Goal: Task Accomplishment & Management: Use online tool/utility

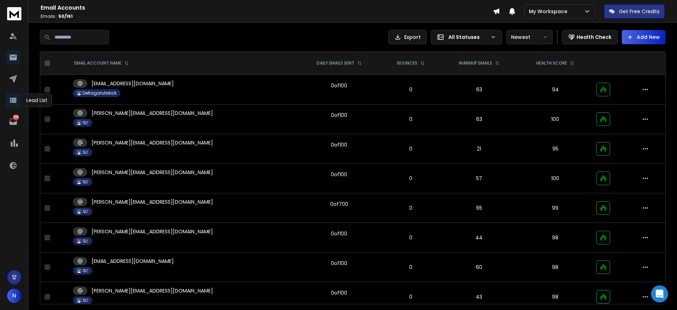
click at [14, 102] on icon at bounding box center [13, 100] width 6 height 5
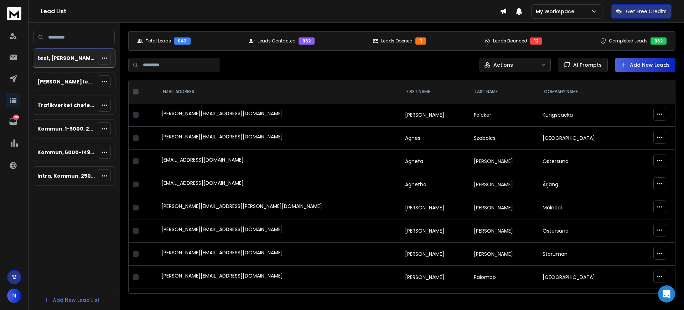
click at [640, 66] on link "Add New Leads" at bounding box center [645, 64] width 49 height 7
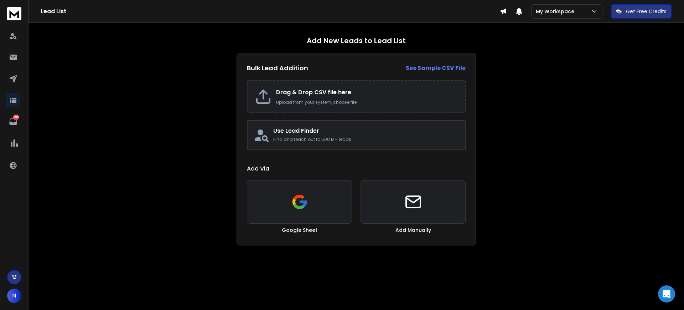
click at [307, 97] on div "Drag & Drop CSV file here Upload from your system, choose file" at bounding box center [367, 96] width 182 height 17
click at [443, 68] on strong "See Sample CSV File" at bounding box center [436, 68] width 60 height 8
click at [15, 74] on icon at bounding box center [13, 78] width 9 height 9
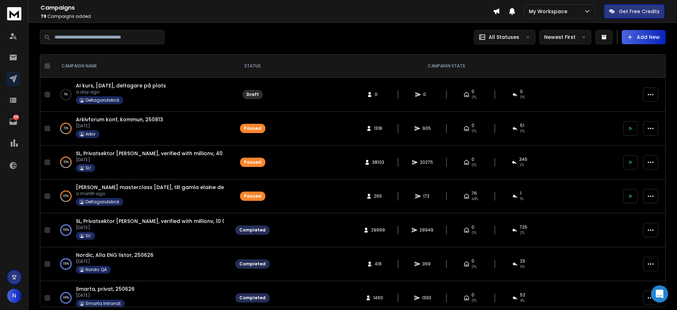
click at [133, 86] on span "AI kurs, [DATE], deltagare på plats" at bounding box center [121, 85] width 90 height 7
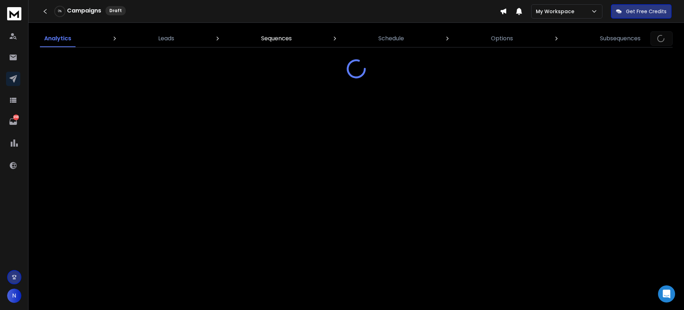
click at [287, 34] on p "Sequences" at bounding box center [276, 38] width 31 height 9
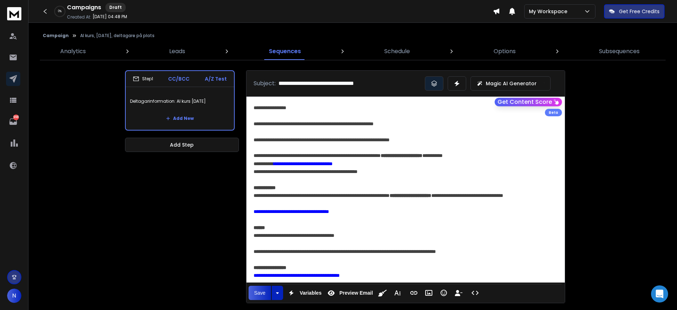
click at [436, 82] on icon at bounding box center [434, 83] width 6 height 6
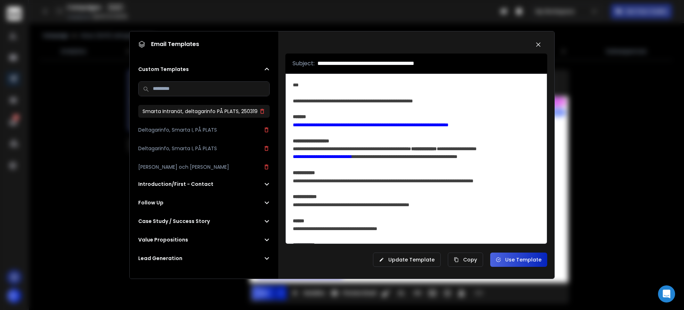
scroll to position [6, 0]
click at [265, 221] on icon "button" at bounding box center [267, 221] width 4 height 2
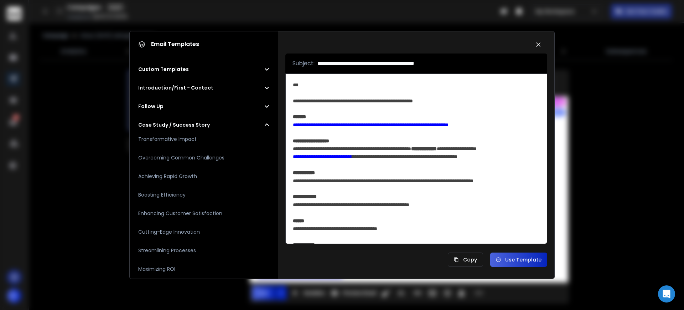
scroll to position [138, 0]
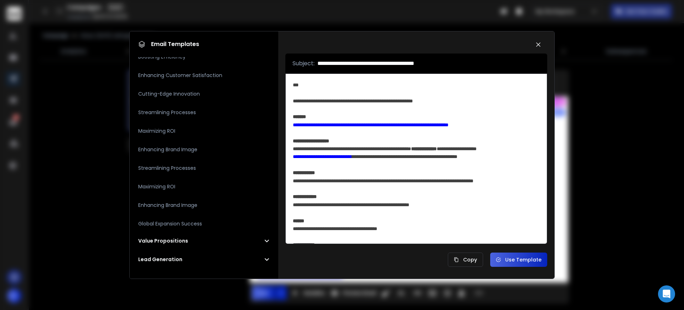
click at [539, 48] on div at bounding box center [416, 45] width 262 height 18
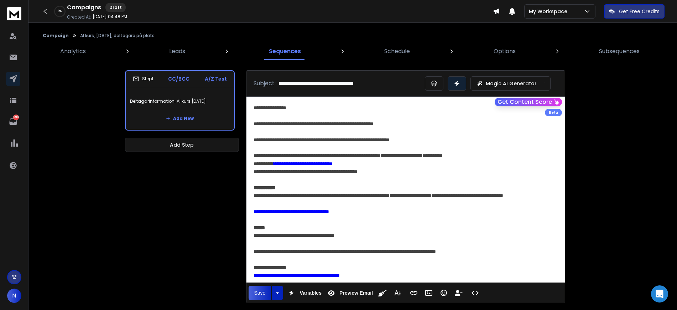
click at [454, 83] on icon "button" at bounding box center [457, 83] width 6 height 6
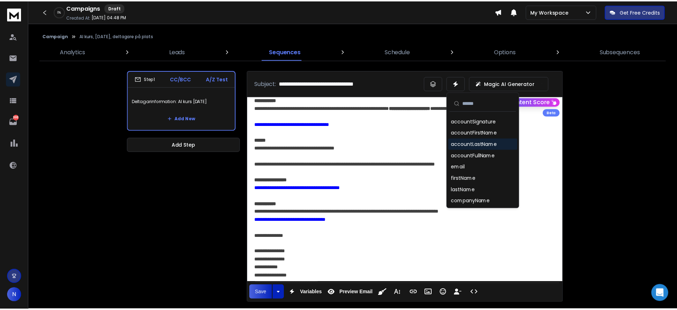
scroll to position [89, 0]
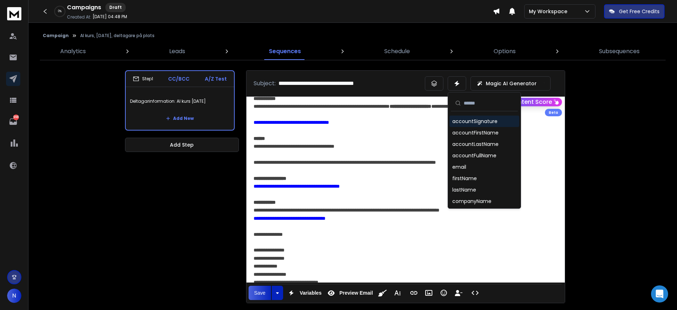
click at [512, 71] on div "**********" at bounding box center [406, 84] width 319 height 26
